Goal: Task Accomplishment & Management: Use online tool/utility

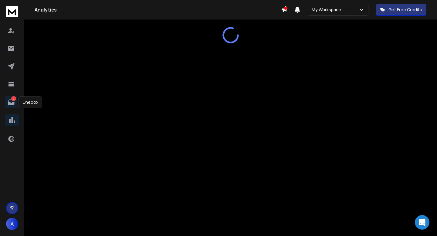
click at [8, 103] on icon at bounding box center [11, 102] width 6 height 5
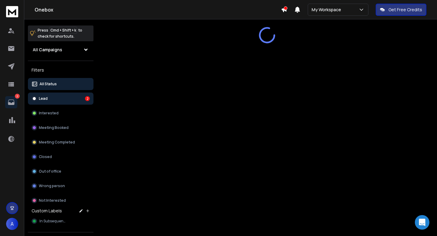
click at [75, 97] on button "Lead 2" at bounding box center [61, 99] width 66 height 12
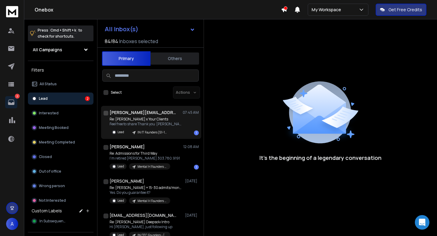
click at [168, 124] on p "Feel free to share Thank you Paresh" at bounding box center [146, 124] width 73 height 5
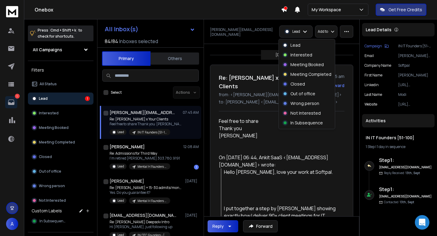
click at [306, 29] on icon at bounding box center [305, 31] width 5 height 5
click at [293, 54] on p "Interested" at bounding box center [302, 55] width 22 height 6
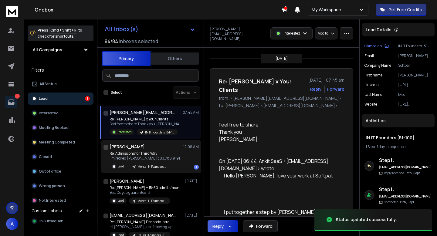
click at [163, 159] on p "I'm retired [PERSON_NAME] 303.780.9191" at bounding box center [145, 158] width 70 height 5
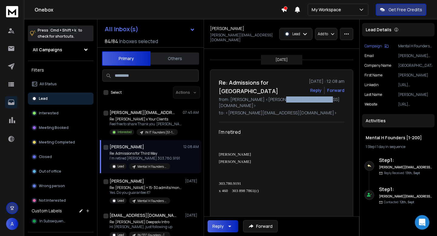
drag, startPoint x: 314, startPoint y: 95, endPoint x: 276, endPoint y: 94, distance: 37.7
click at [276, 97] on p "from: David Eisner <deisner@thirdwaycenter.org>" at bounding box center [282, 103] width 126 height 12
copy p "thirdwaycenter.org"
click at [264, 136] on div at bounding box center [279, 139] width 121 height 7
click at [219, 225] on div "Reply" at bounding box center [218, 227] width 11 height 6
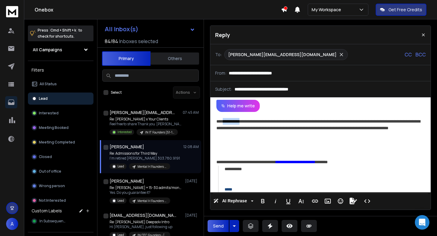
drag, startPoint x: 245, startPoint y: 122, endPoint x: 225, endPoint y: 122, distance: 20.4
click at [224, 122] on div "**********" at bounding box center [320, 128] width 207 height 20
drag, startPoint x: 385, startPoint y: 122, endPoint x: 381, endPoint y: 149, distance: 27.4
click at [385, 122] on div "**********" at bounding box center [320, 128] width 207 height 20
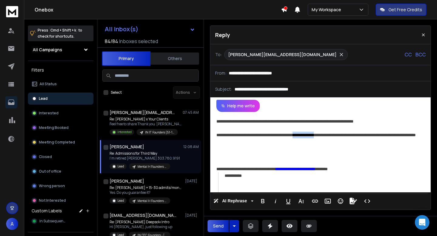
drag, startPoint x: 345, startPoint y: 136, endPoint x: 311, endPoint y: 137, distance: 34.0
click at [311, 137] on div "**********" at bounding box center [320, 139] width 207 height 14
drag, startPoint x: 403, startPoint y: 136, endPoint x: 375, endPoint y: 136, distance: 28.0
click at [375, 136] on div "**********" at bounding box center [320, 139] width 207 height 14
click at [249, 142] on div "**********" at bounding box center [320, 139] width 207 height 14
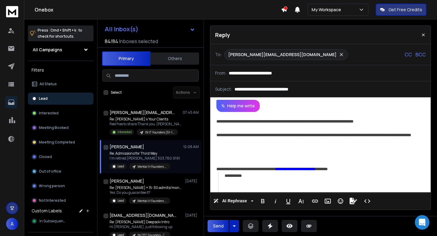
click at [249, 142] on div "**********" at bounding box center [320, 139] width 207 height 14
click at [266, 146] on div at bounding box center [320, 148] width 207 height 7
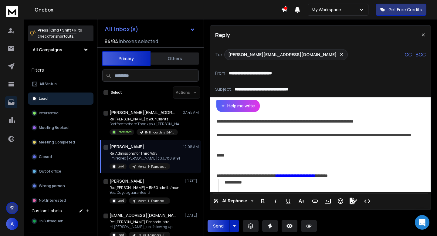
click at [234, 228] on icon "button" at bounding box center [234, 226] width 7 height 7
click at [229, 210] on p "Send Later" at bounding box center [229, 211] width 22 height 6
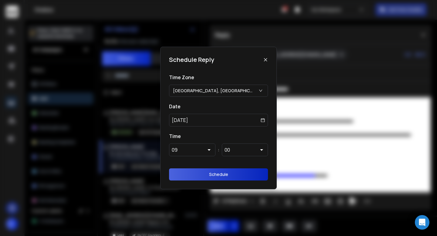
click at [207, 151] on icon at bounding box center [209, 149] width 7 height 7
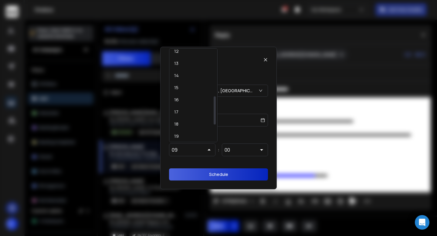
scroll to position [143, 0]
click at [184, 119] on div "17" at bounding box center [194, 119] width 46 height 12
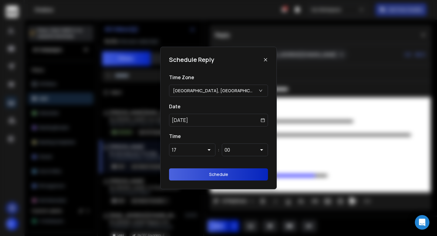
click at [244, 152] on div "00" at bounding box center [245, 150] width 46 height 13
click at [244, 121] on div "05" at bounding box center [247, 117] width 46 height 12
click at [231, 177] on div "Schedule" at bounding box center [218, 175] width 99 height 12
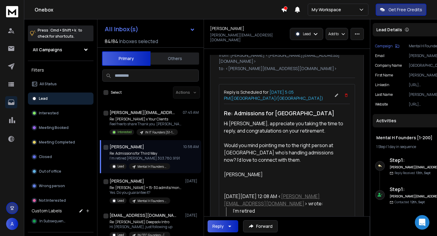
scroll to position [0, 0]
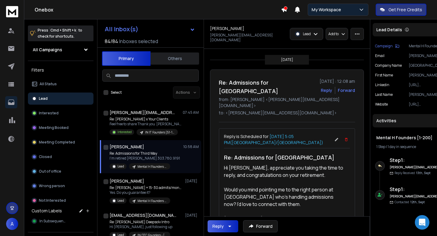
click at [345, 10] on div "My Workspace" at bounding box center [338, 10] width 53 height 6
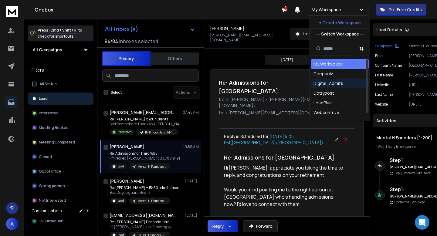
click at [331, 82] on div "Digital_Admits" at bounding box center [329, 84] width 30 height 6
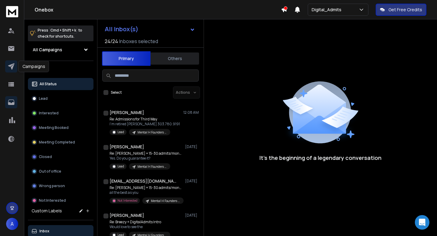
click at [10, 65] on icon at bounding box center [11, 66] width 7 height 7
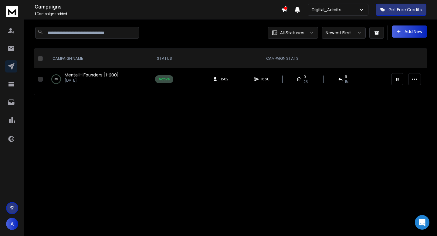
click at [100, 75] on span "Mental H Founders [1-200]" at bounding box center [92, 75] width 54 height 6
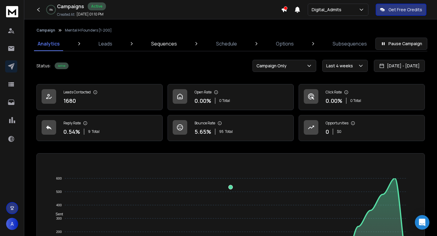
click at [173, 46] on p "Sequences" at bounding box center [164, 43] width 26 height 7
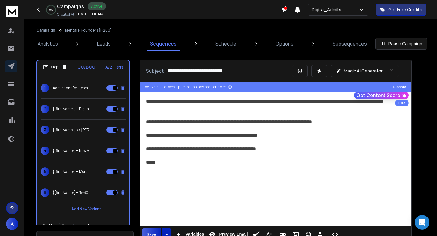
scroll to position [89, 0]
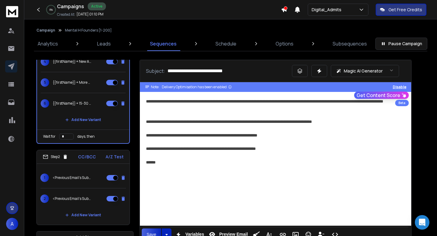
click at [68, 180] on p "<Previous Email's Subject>" at bounding box center [72, 178] width 39 height 5
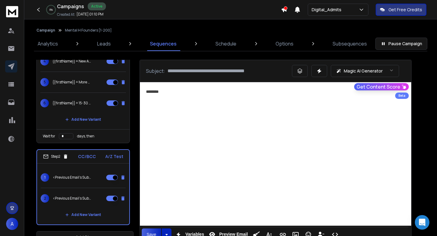
click at [67, 202] on div "2 <Previous Email's Subject>" at bounding box center [66, 198] width 51 height 9
click at [71, 183] on div "1 <Previous Email's Subject>" at bounding box center [83, 177] width 85 height 21
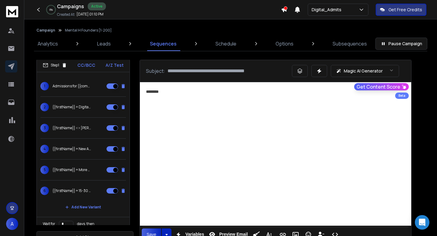
scroll to position [0, 0]
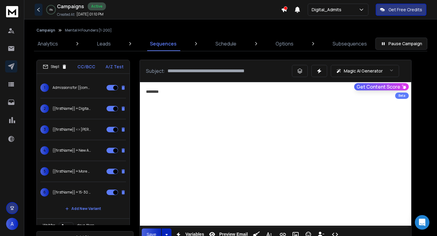
click at [39, 9] on icon at bounding box center [38, 9] width 5 height 5
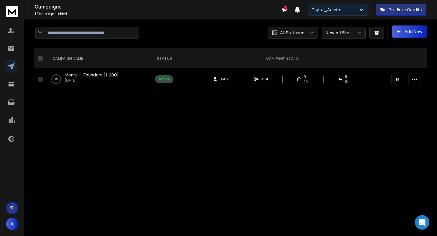
click at [333, 10] on p "Digital_Admits" at bounding box center [328, 10] width 32 height 6
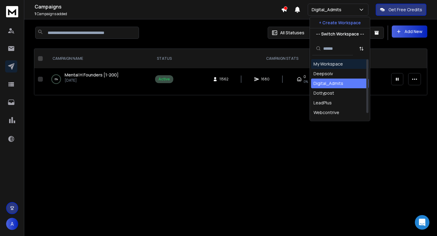
click at [325, 66] on div "My Workspace" at bounding box center [328, 64] width 29 height 6
